Goal: Task Accomplishment & Management: Manage account settings

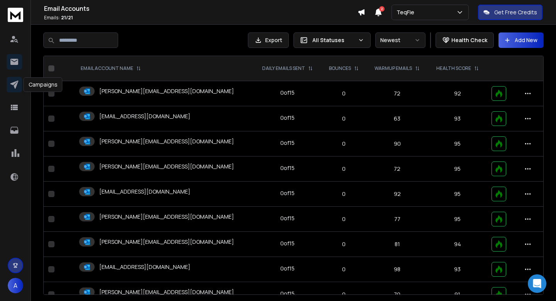
click at [18, 83] on icon at bounding box center [14, 84] width 9 height 9
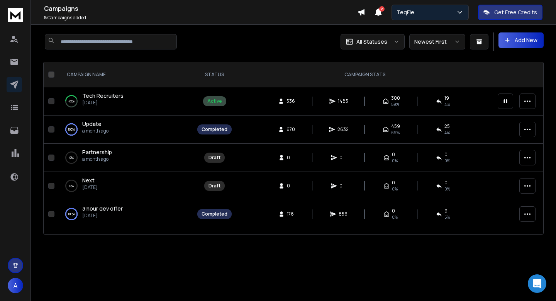
click at [430, 15] on div "TeqFie" at bounding box center [430, 12] width 67 height 8
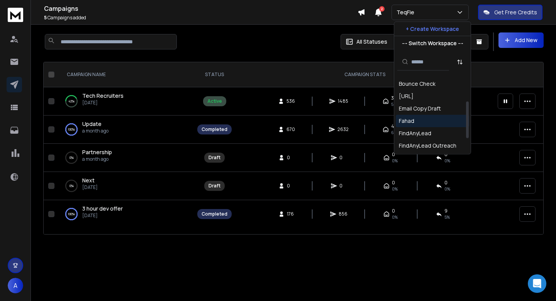
scroll to position [47, 0]
click at [424, 97] on div "[URL]" at bounding box center [432, 96] width 73 height 12
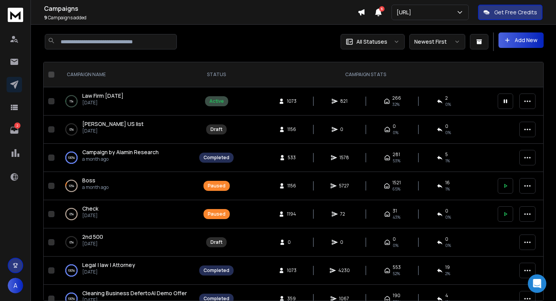
click at [120, 96] on span "Law Firm [DATE]" at bounding box center [102, 95] width 41 height 7
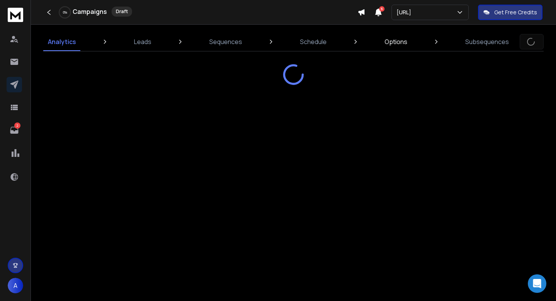
click at [399, 41] on p "Options" at bounding box center [396, 41] width 23 height 9
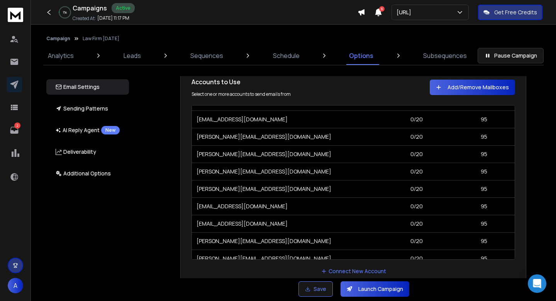
scroll to position [438, 0]
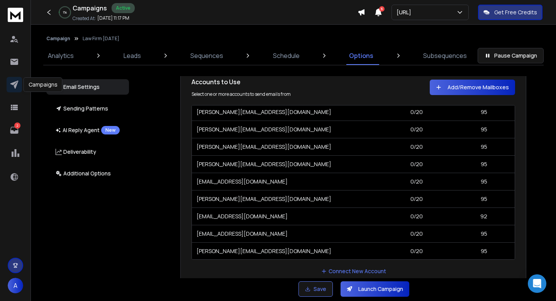
click at [17, 87] on icon at bounding box center [14, 84] width 9 height 9
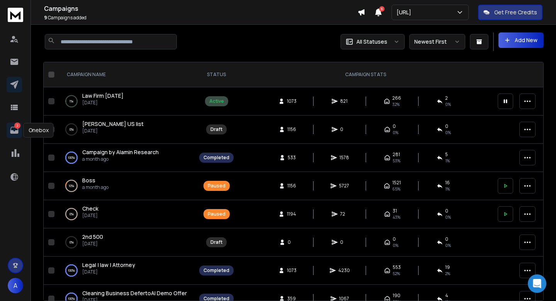
click at [15, 127] on p "2" at bounding box center [17, 125] width 6 height 6
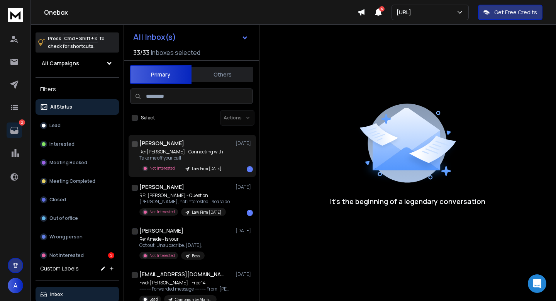
click at [204, 153] on p "Re: [PERSON_NAME] - Connecting with" at bounding box center [182, 152] width 87 height 6
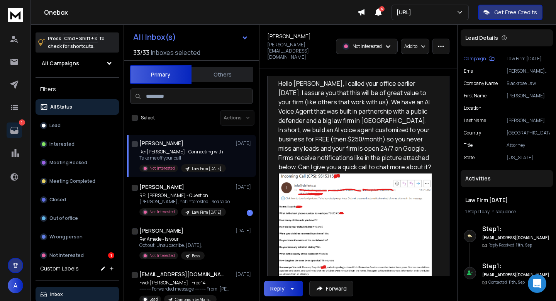
scroll to position [167, 0]
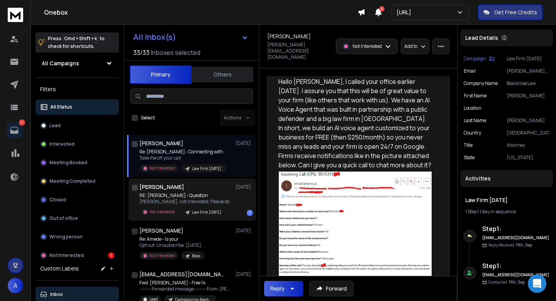
click at [214, 195] on p "RE: [PERSON_NAME] - Question" at bounding box center [184, 195] width 90 height 6
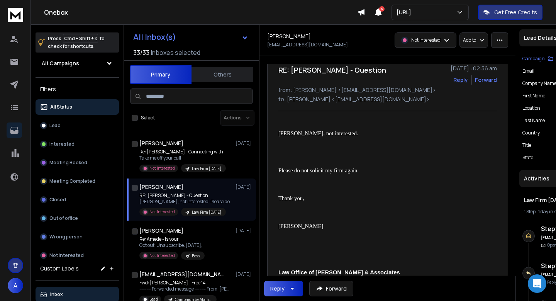
scroll to position [0, 0]
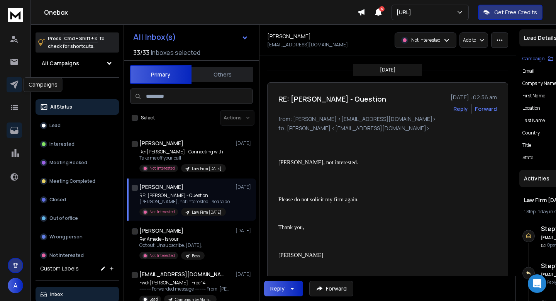
click at [11, 84] on icon at bounding box center [14, 84] width 8 height 8
